Goal: Communication & Community: Answer question/provide support

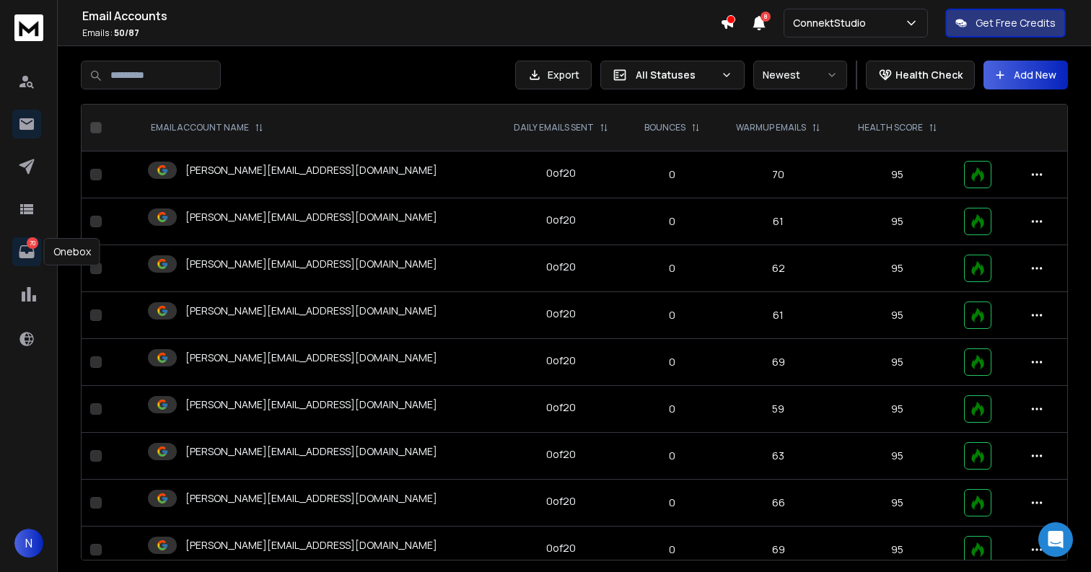
click at [27, 248] on icon at bounding box center [26, 251] width 17 height 17
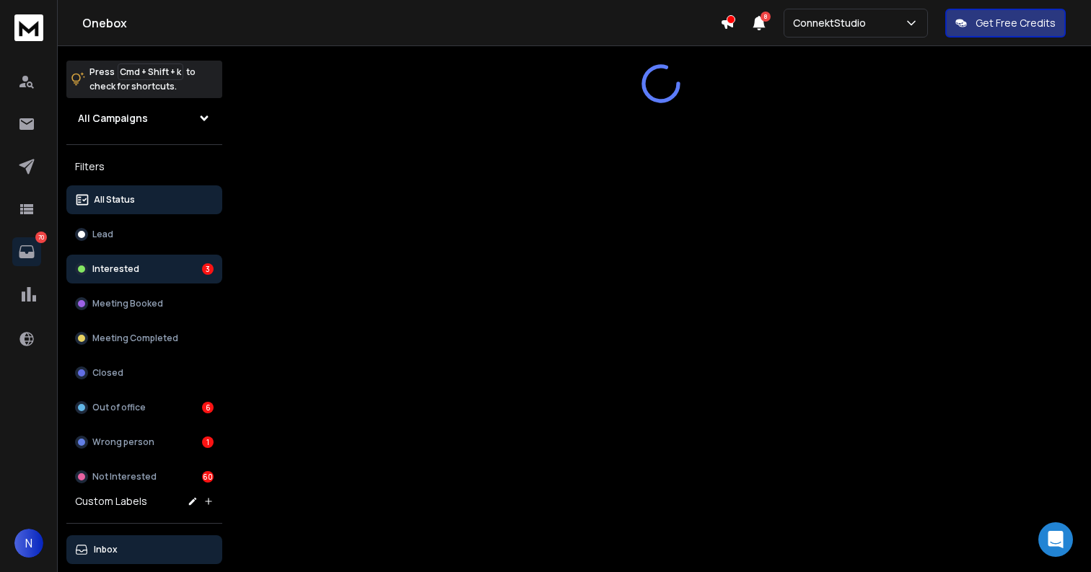
click at [136, 271] on button "Interested 3" at bounding box center [144, 269] width 156 height 29
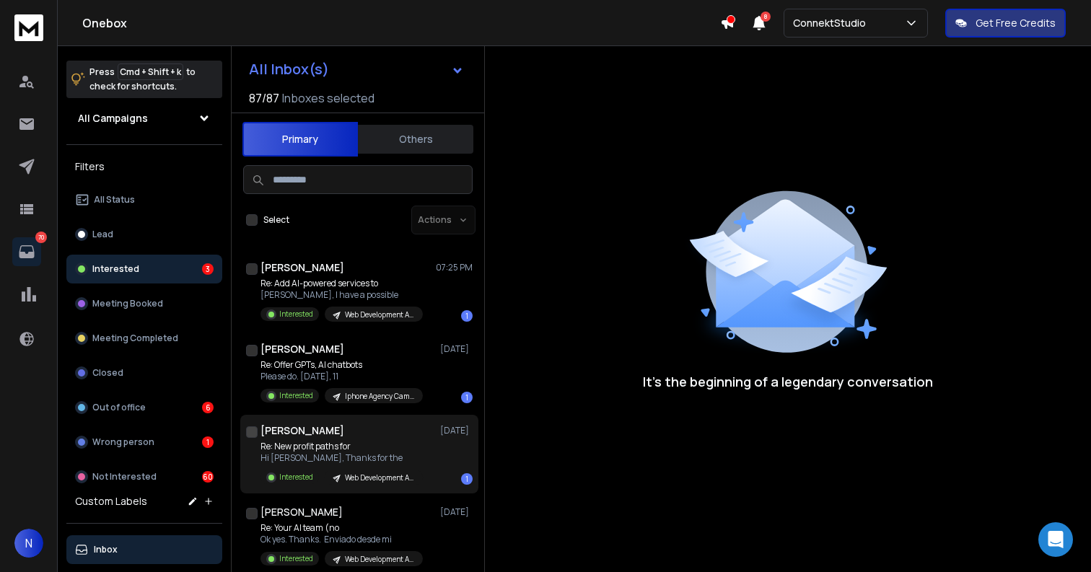
click at [354, 447] on p "Re: New profit paths for" at bounding box center [342, 447] width 162 height 12
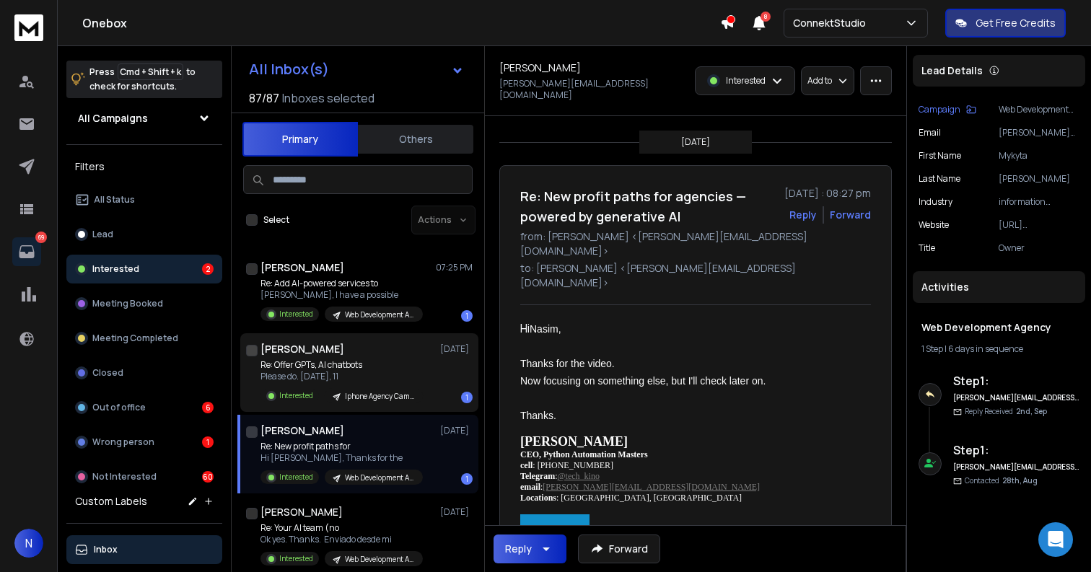
click at [362, 362] on p "Re: Offer GPTs, AI chatbots" at bounding box center [342, 365] width 162 height 12
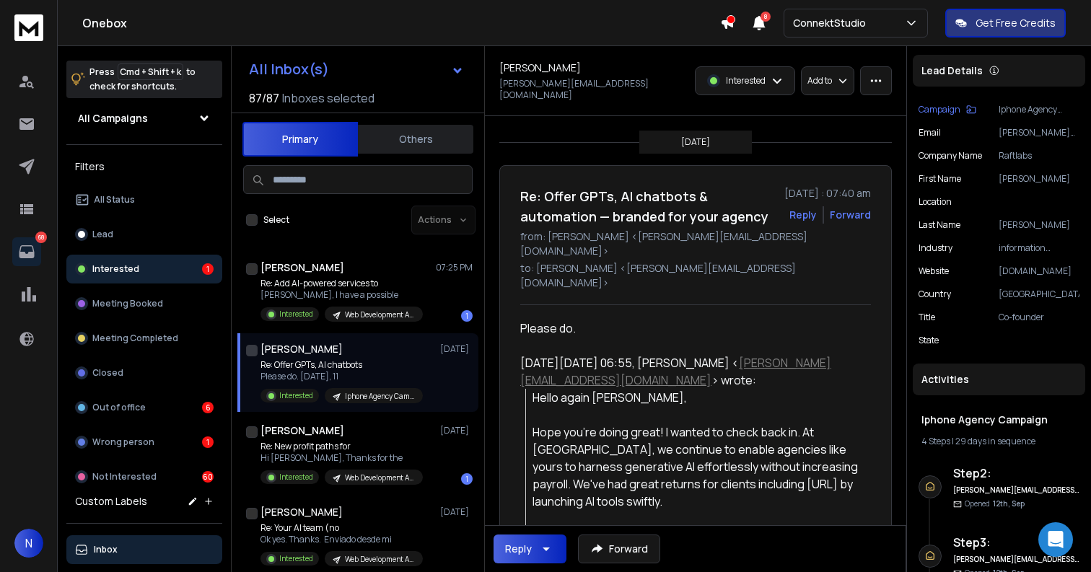
click at [521, 547] on div "Reply" at bounding box center [518, 549] width 27 height 14
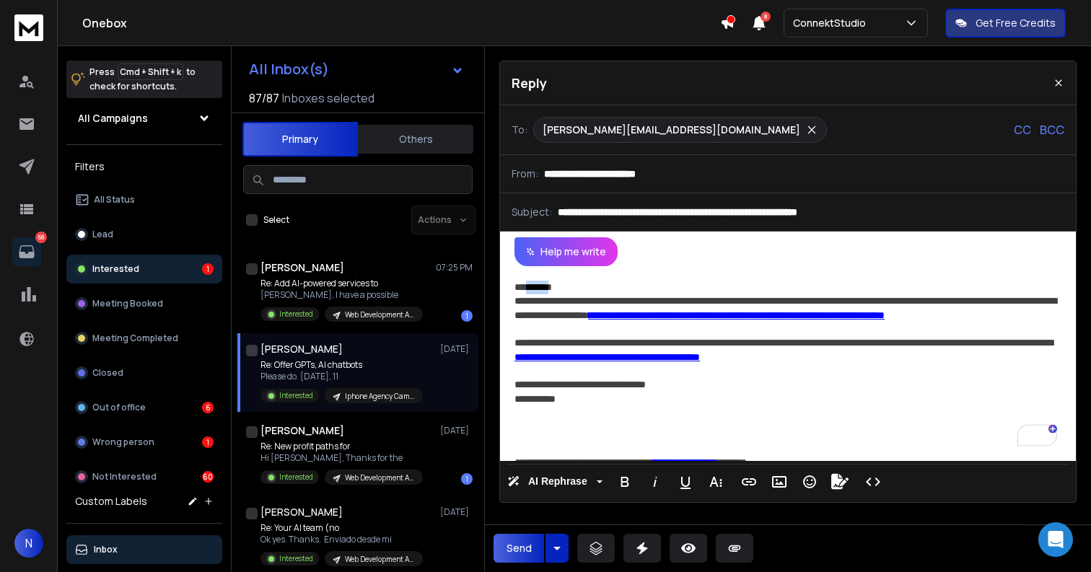
drag, startPoint x: 527, startPoint y: 286, endPoint x: 559, endPoint y: 284, distance: 31.8
click at [552, 284] on span "**********" at bounding box center [534, 287] width 38 height 10
drag, startPoint x: 566, startPoint y: 299, endPoint x: 499, endPoint y: 304, distance: 67.3
click at [499, 304] on div "**********" at bounding box center [787, 282] width 577 height 442
click at [519, 546] on button "Send" at bounding box center [519, 548] width 51 height 29
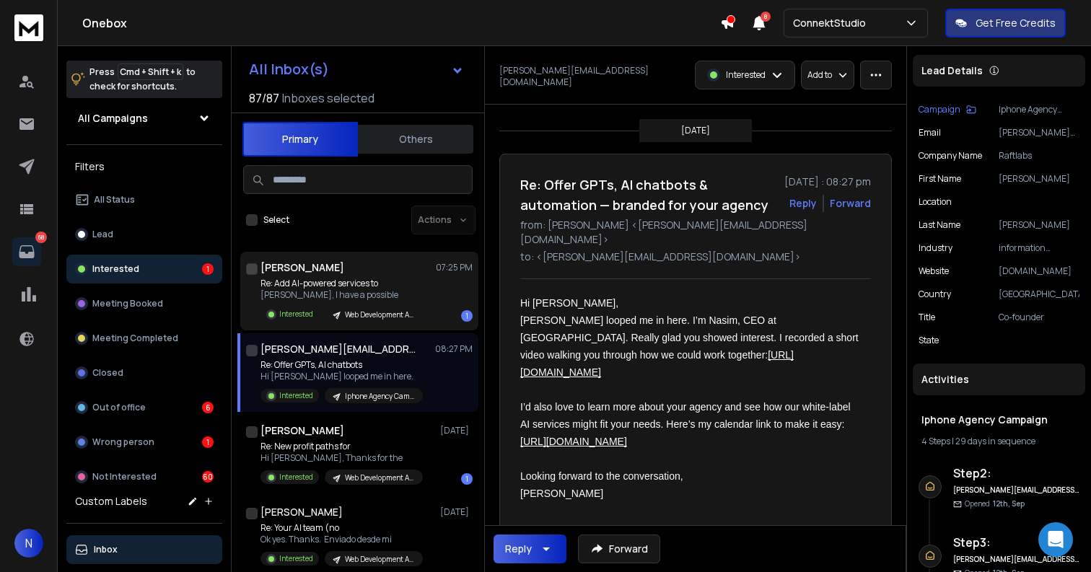
click at [406, 293] on p "[PERSON_NAME], I have a possible" at bounding box center [342, 295] width 162 height 12
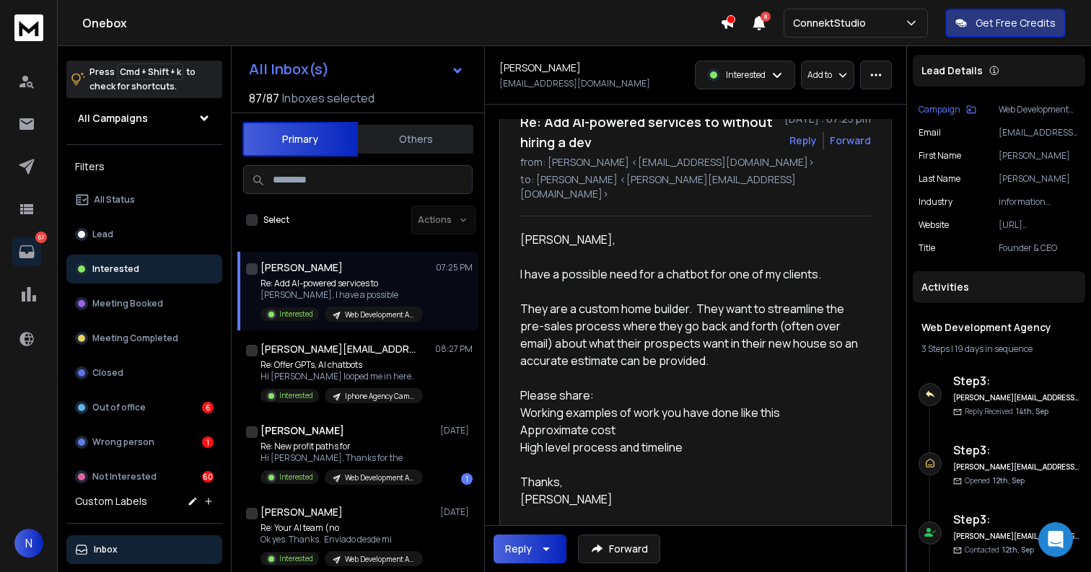
scroll to position [69, 0]
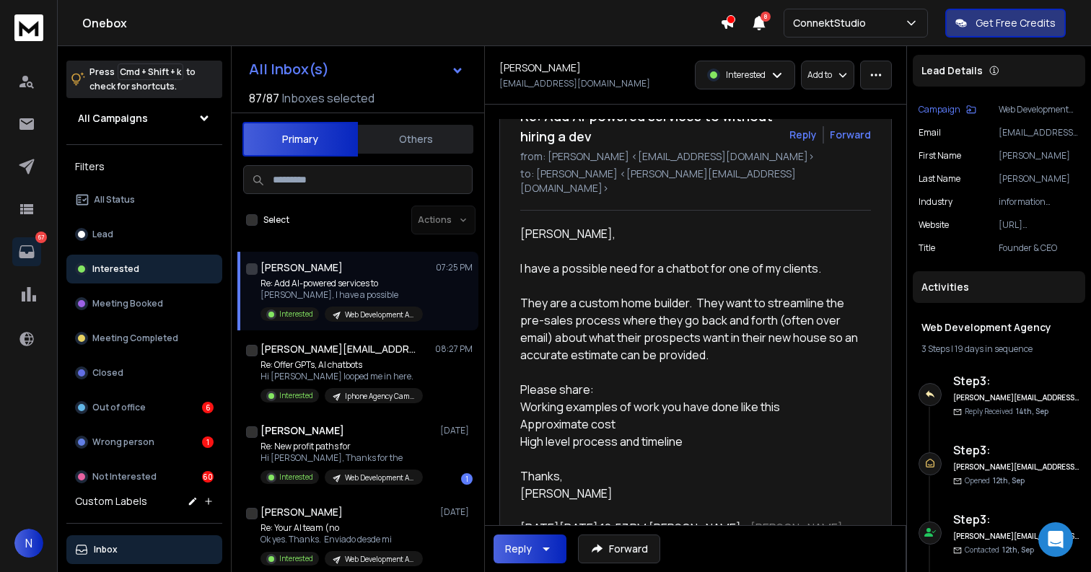
click at [511, 552] on div "Reply" at bounding box center [518, 549] width 27 height 14
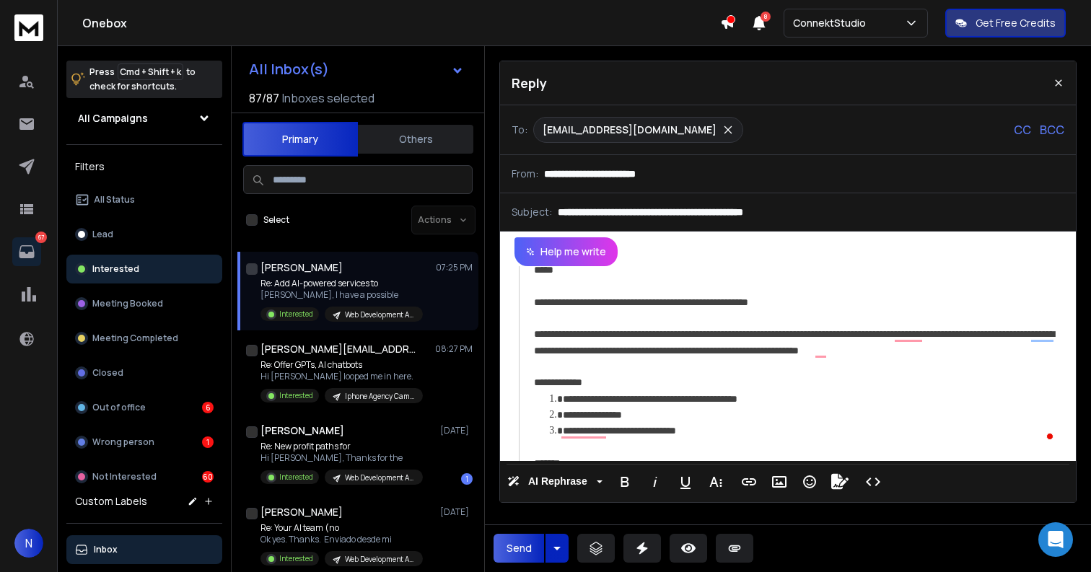
scroll to position [112, 0]
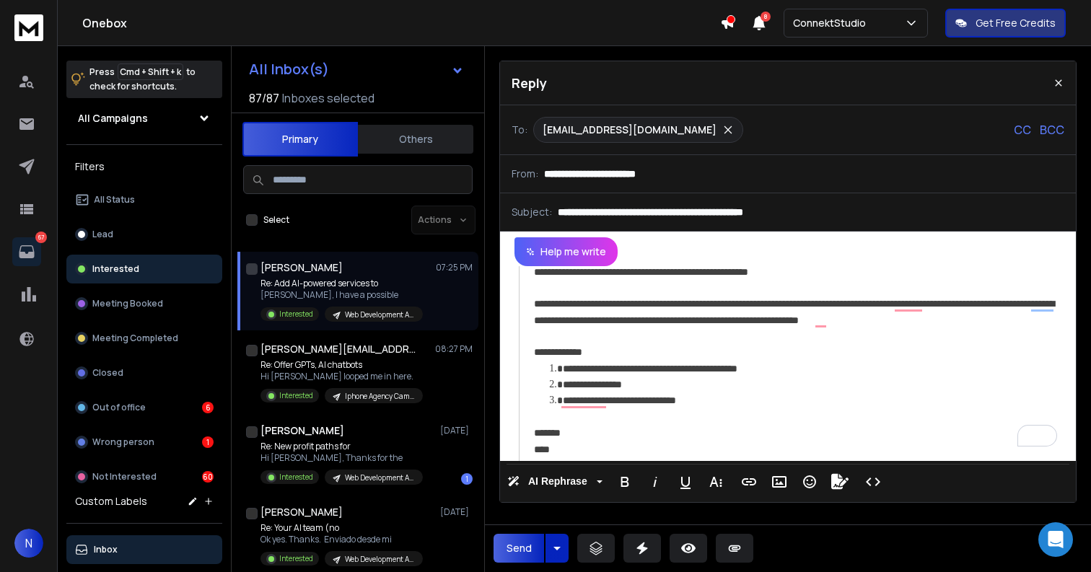
click at [799, 272] on div "**********" at bounding box center [796, 272] width 525 height 16
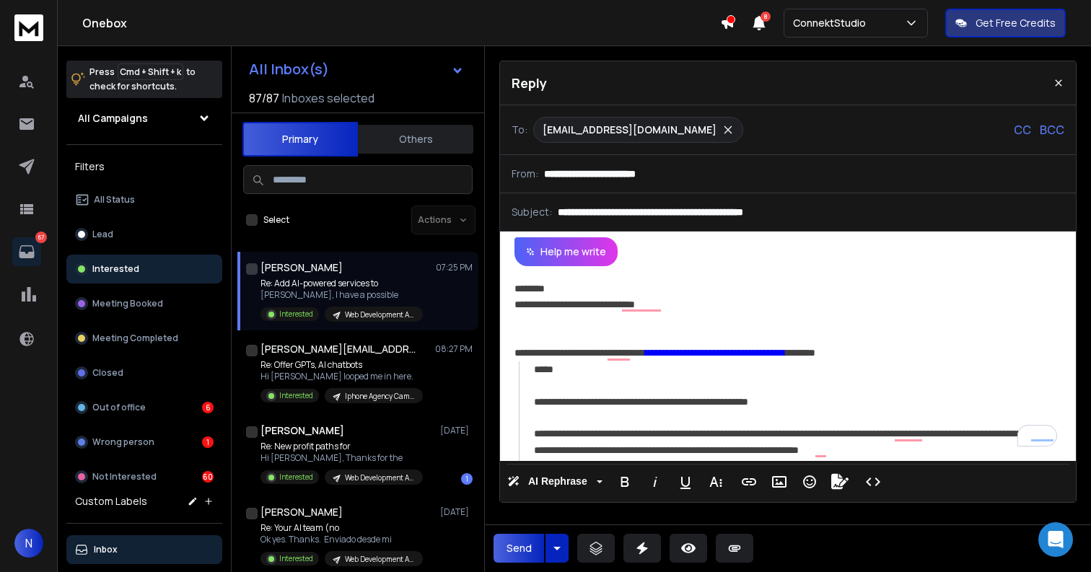
click at [718, 307] on div "**********" at bounding box center [786, 297] width 543 height 32
click at [940, 303] on div "**********" at bounding box center [786, 297] width 543 height 32
click at [837, 325] on div "To enrich screen reader interactions, please activate Accessibility in Grammarl…" at bounding box center [786, 321] width 543 height 16
click at [553, 338] on div "To enrich screen reader interactions, please activate Accessibility in Grammarl…" at bounding box center [786, 337] width 543 height 16
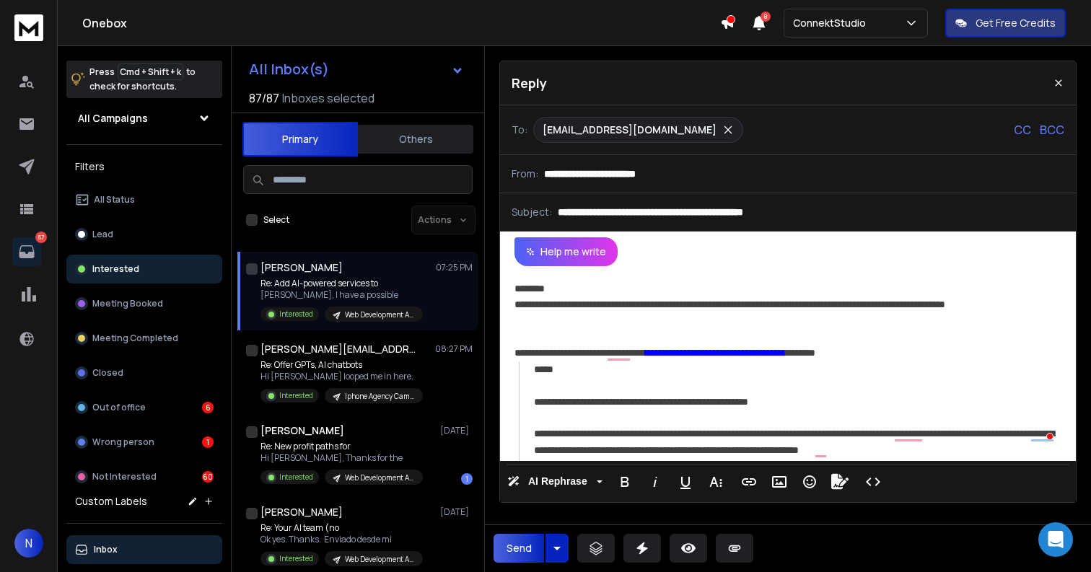
click at [553, 333] on div "To enrich screen reader interactions, please activate Accessibility in Grammarl…" at bounding box center [786, 337] width 543 height 16
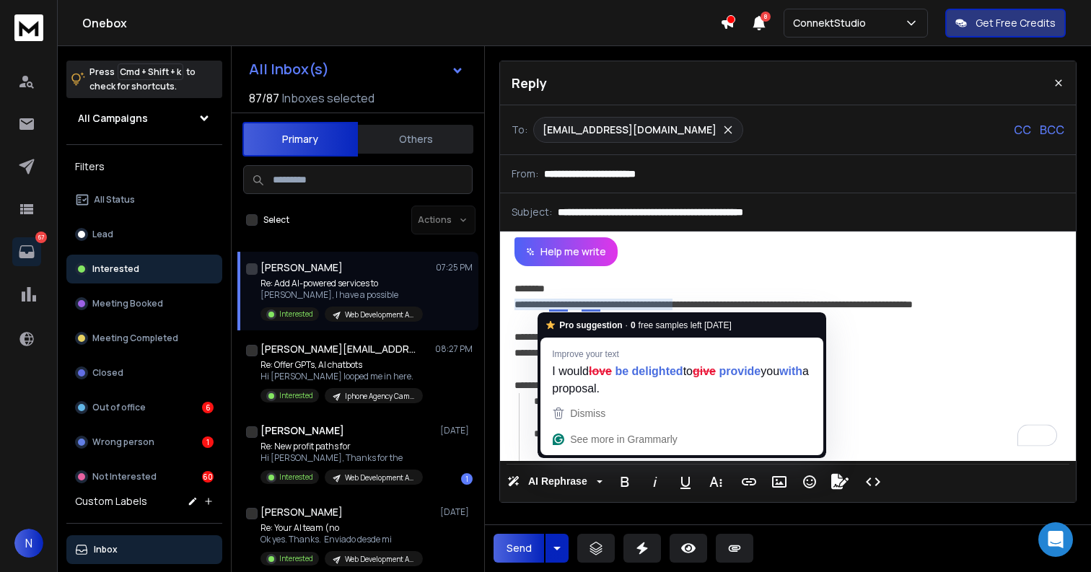
click at [921, 328] on div "To enrich screen reader interactions, please activate Accessibility in Grammarl…" at bounding box center [786, 321] width 543 height 16
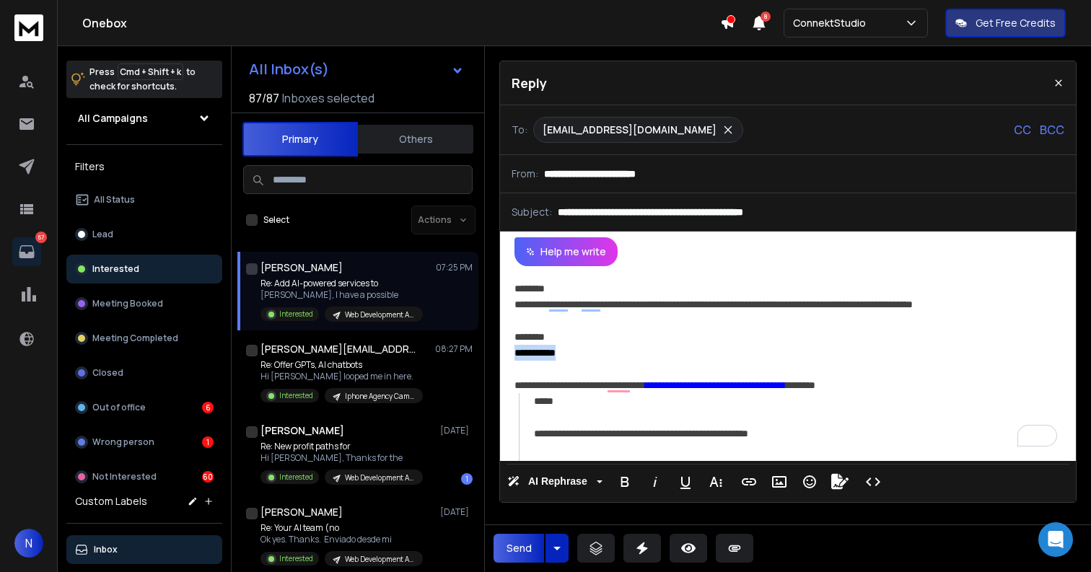
drag, startPoint x: 574, startPoint y: 352, endPoint x: 483, endPoint y: 352, distance: 90.9
click at [483, 352] on div "All Inbox(s) 87 / 87 Inboxes selected Primary Others Select Actions [PERSON_NAM…" at bounding box center [661, 332] width 860 height 572
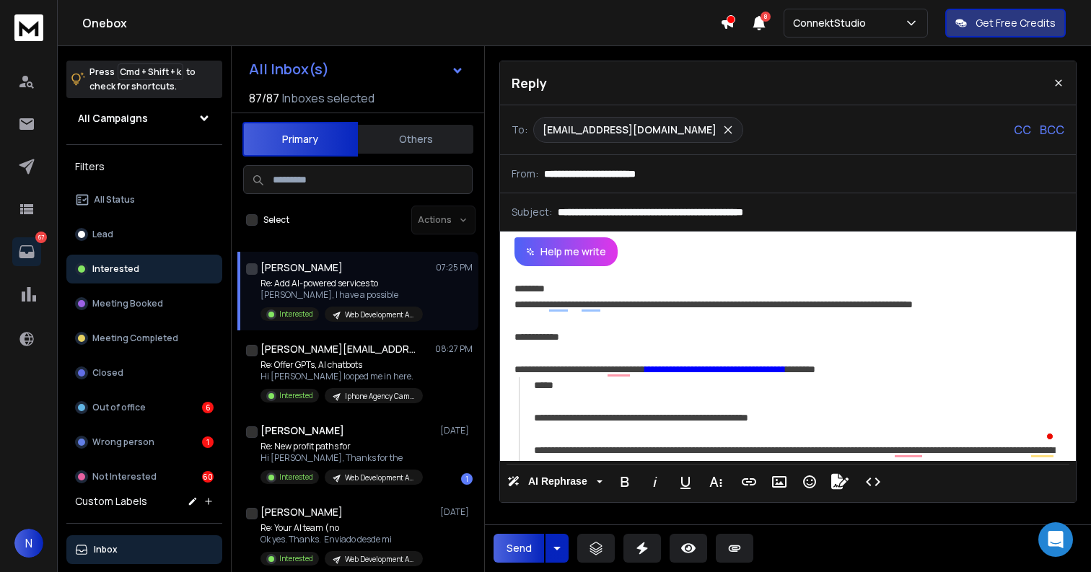
click at [556, 336] on div "**********" at bounding box center [786, 337] width 543 height 16
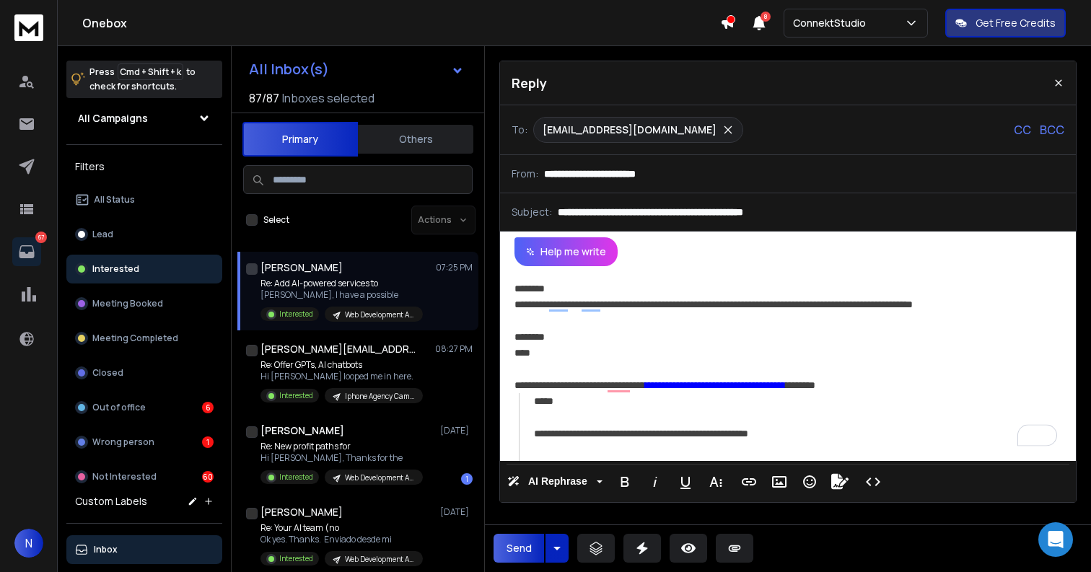
click at [684, 318] on div "To enrich screen reader interactions, please activate Accessibility in Grammarl…" at bounding box center [786, 321] width 543 height 16
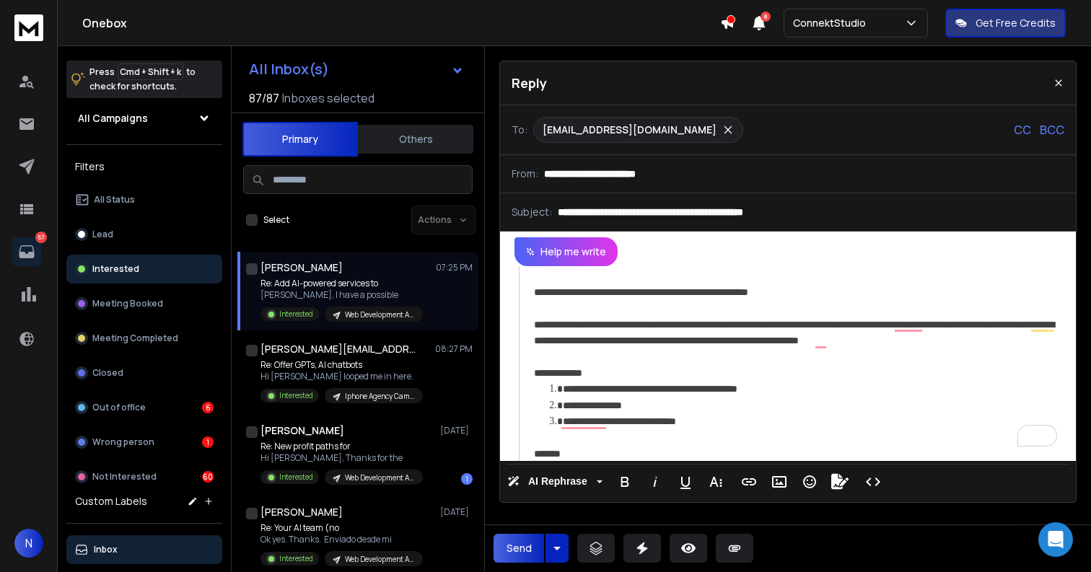
scroll to position [31, 0]
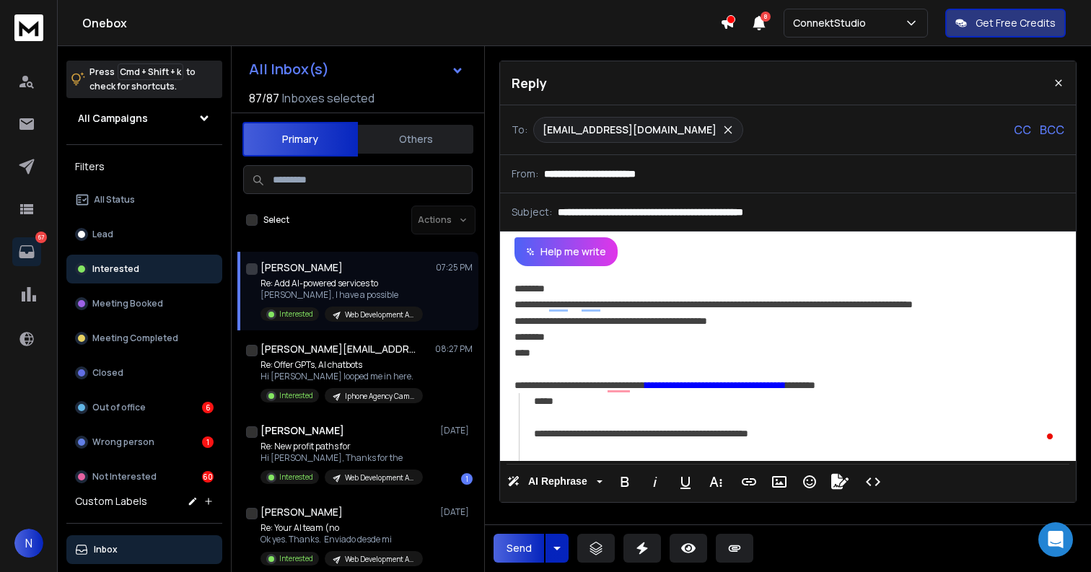
click at [524, 546] on button "Send" at bounding box center [519, 548] width 51 height 29
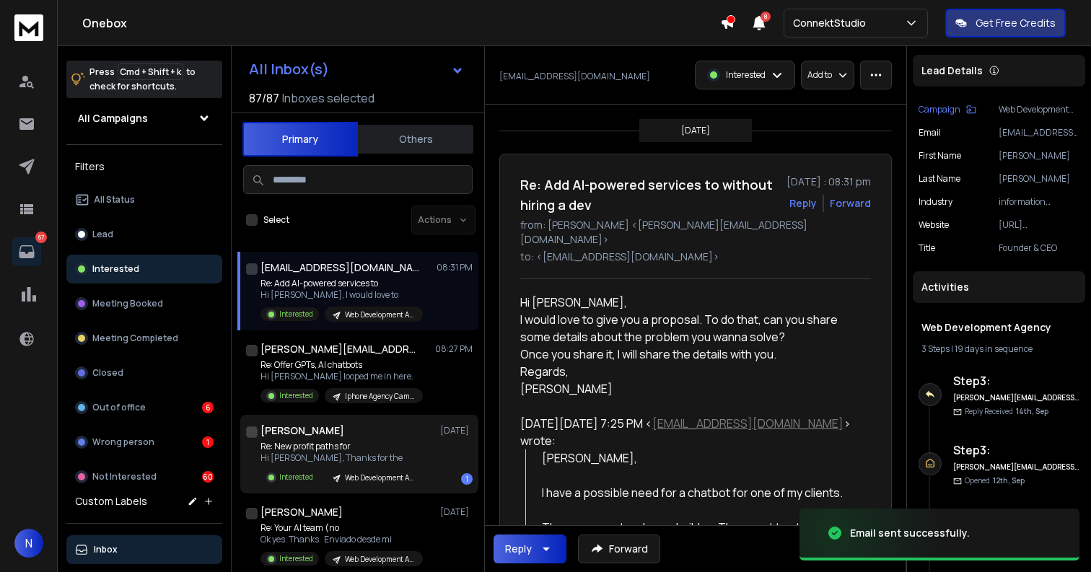
click at [406, 434] on div "[PERSON_NAME] [DATE]" at bounding box center [367, 431] width 212 height 14
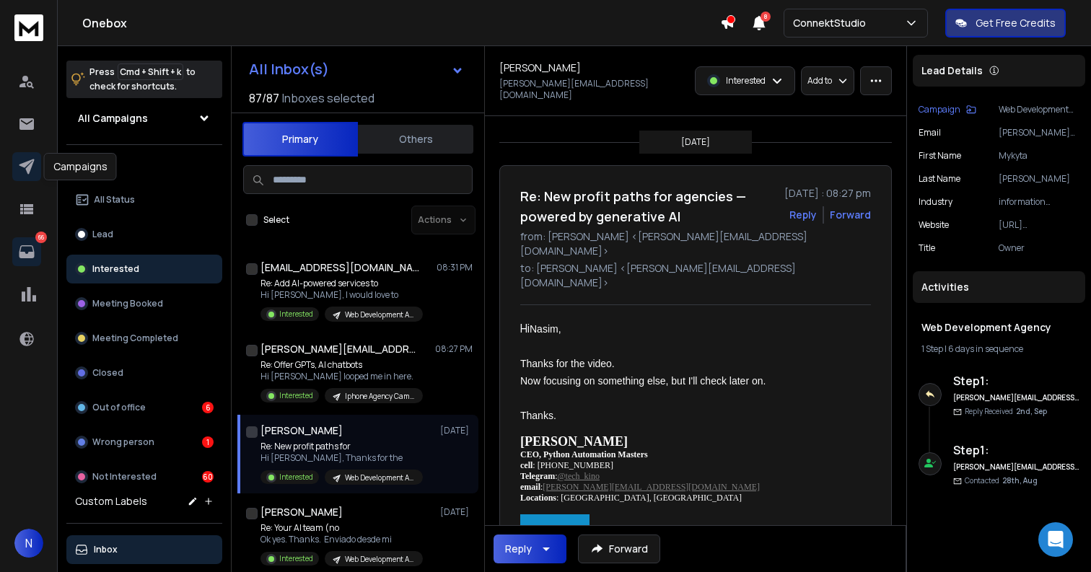
click at [31, 166] on icon at bounding box center [26, 166] width 17 height 17
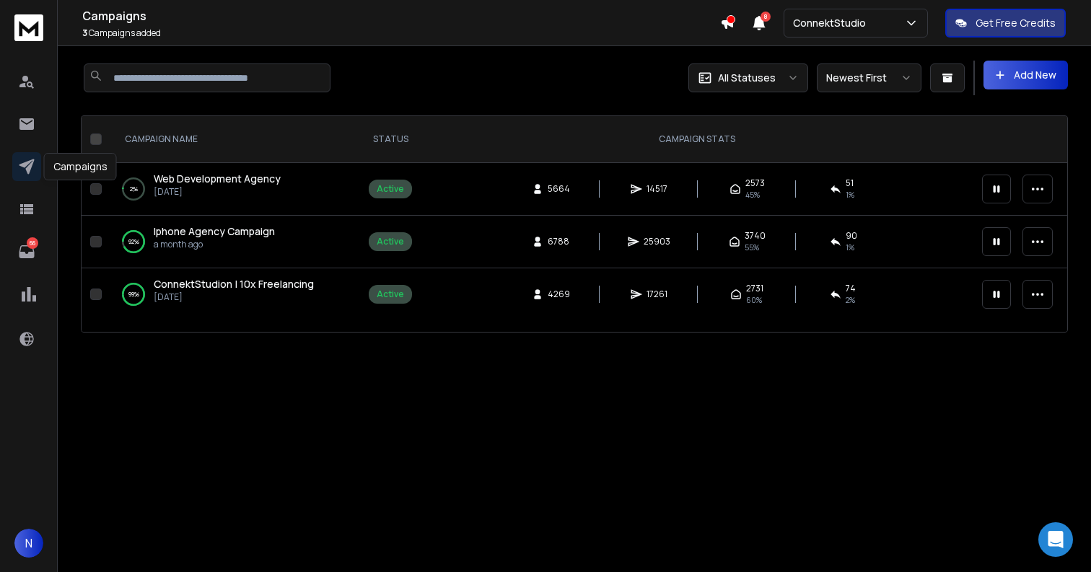
click at [578, 398] on div "Campaigns 3 Campaigns Added All Statuses Newest First Add New CAMPAIGN NAME STA…" at bounding box center [574, 347] width 987 height 572
click at [763, 28] on icon at bounding box center [759, 22] width 13 height 14
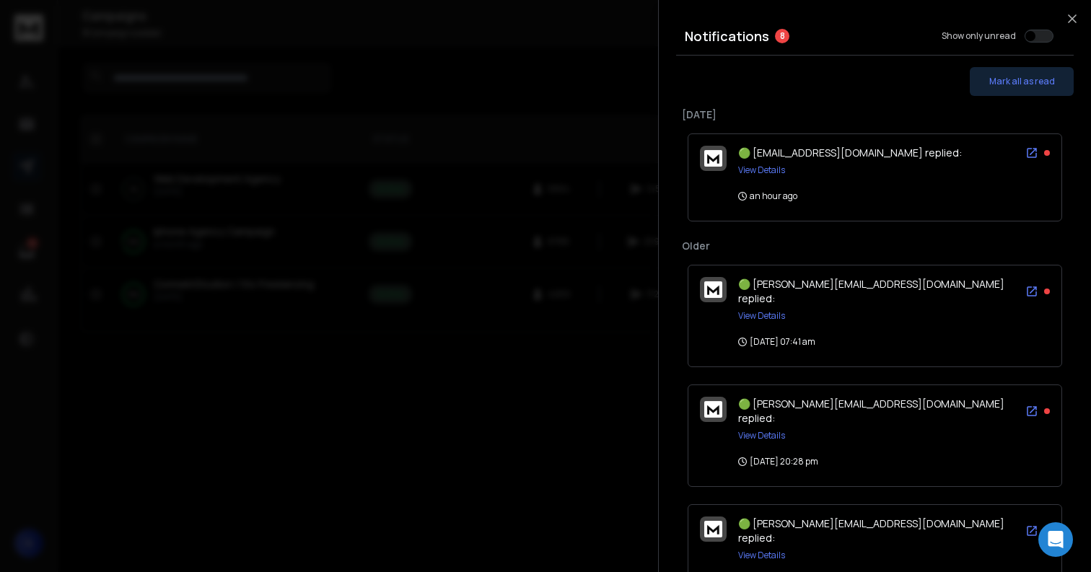
click at [999, 78] on span "Mark all as read" at bounding box center [1022, 82] width 66 height 12
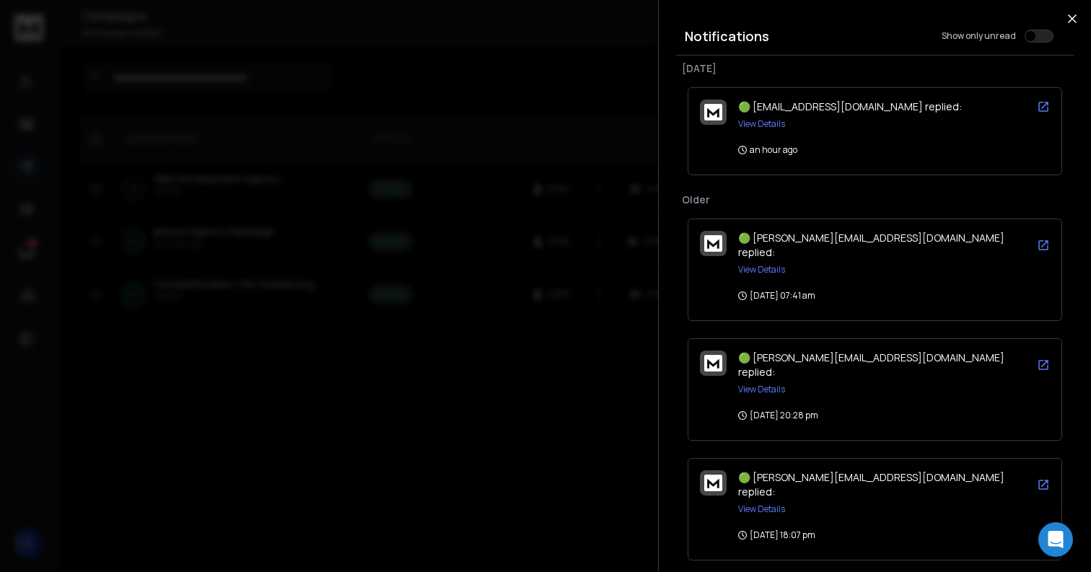
click at [1067, 14] on icon "button" at bounding box center [1072, 19] width 14 height 14
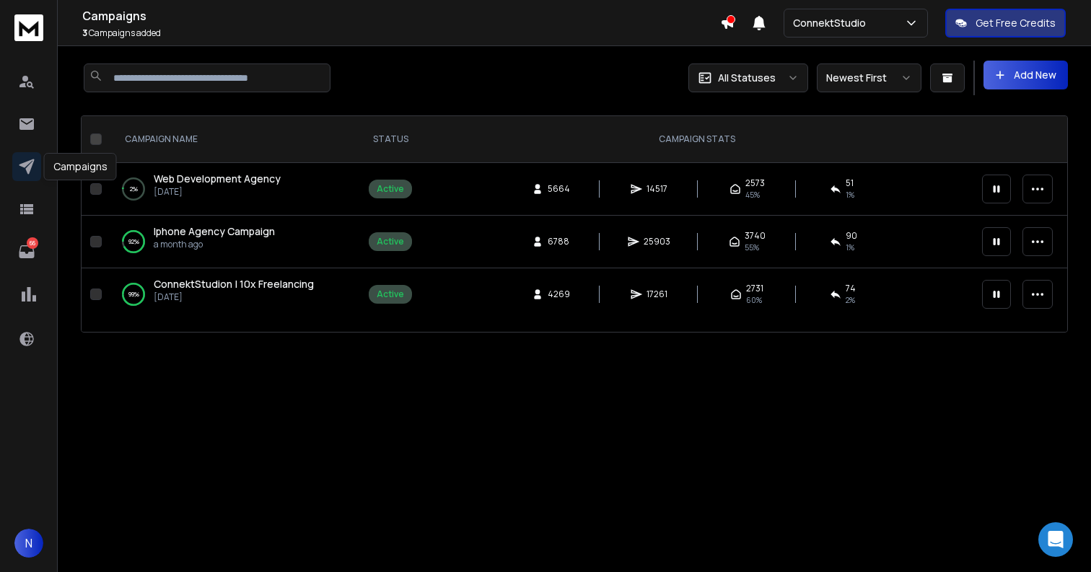
click at [29, 159] on icon at bounding box center [26, 166] width 17 height 17
click at [995, 240] on icon at bounding box center [997, 241] width 6 height 7
click at [500, 185] on div "5664 14517 2573 45 % 51 1 %" at bounding box center [700, 189] width 530 height 23
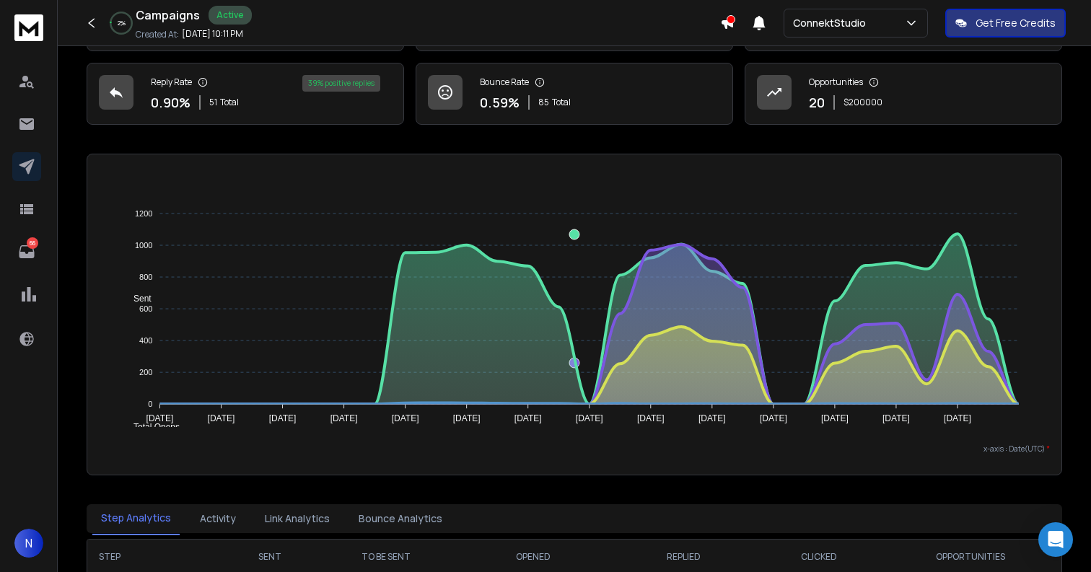
scroll to position [217, 0]
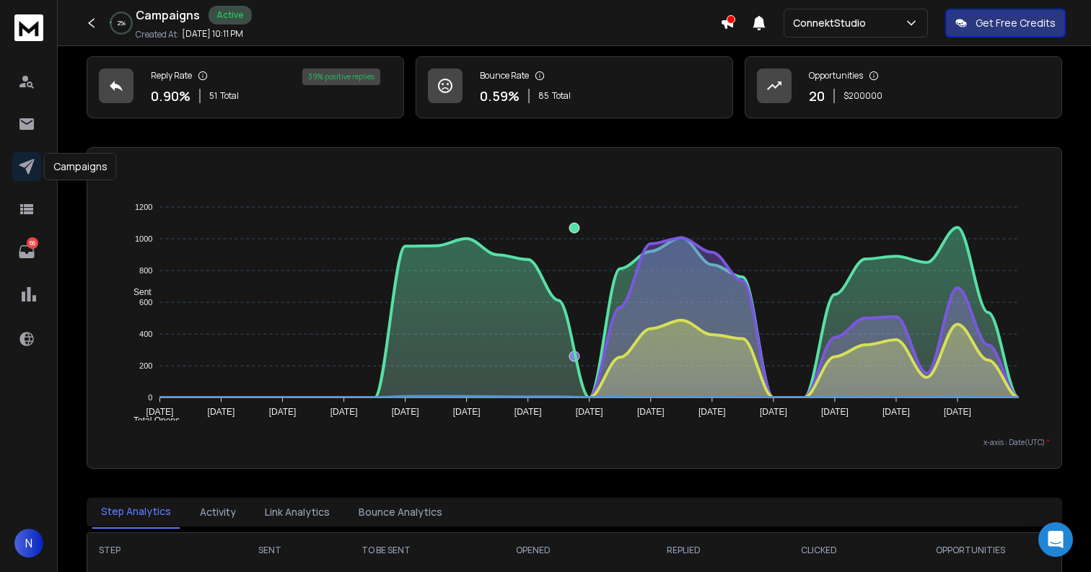
click at [17, 170] on link at bounding box center [26, 166] width 29 height 29
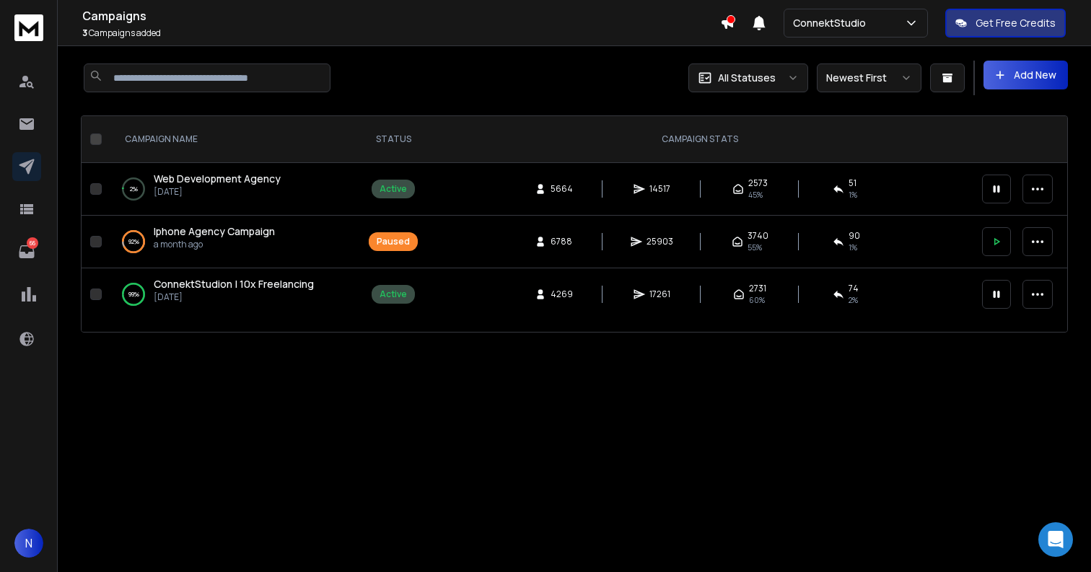
click at [276, 294] on p "[DATE]" at bounding box center [234, 298] width 160 height 12
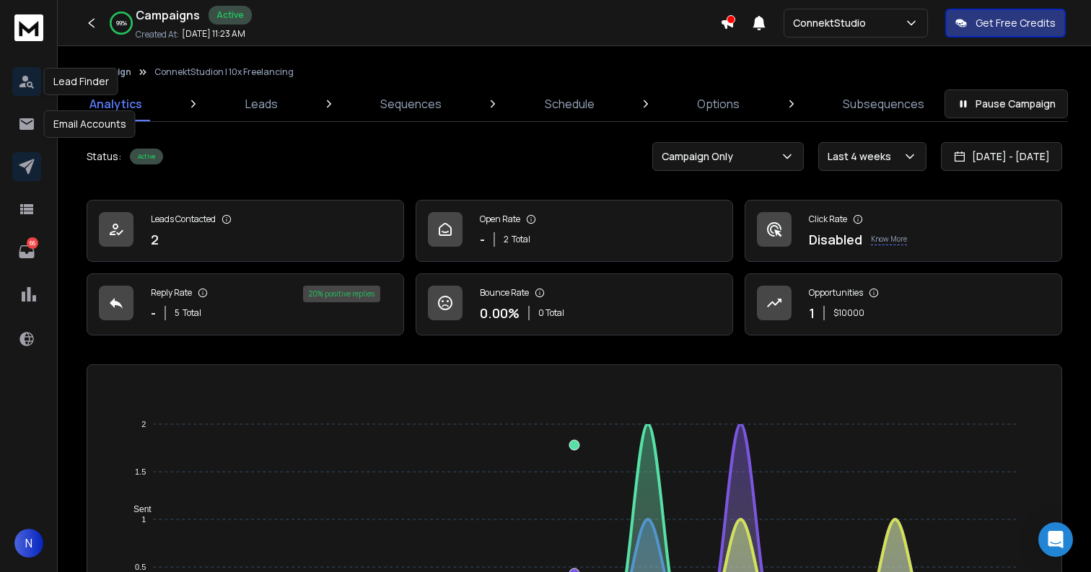
click at [26, 88] on icon at bounding box center [26, 81] width 17 height 17
